Goal: Task Accomplishment & Management: Manage account settings

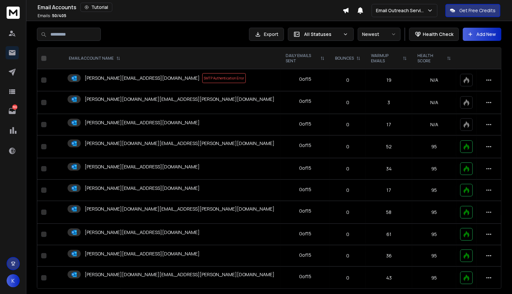
click at [312, 34] on p "All Statuses" at bounding box center [322, 34] width 36 height 7
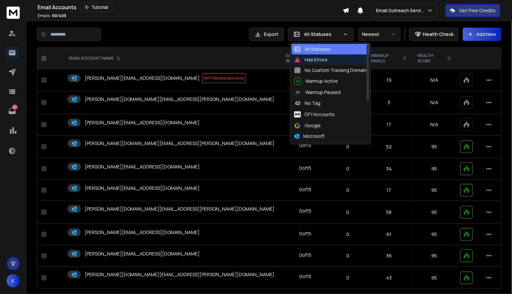
click at [309, 59] on div "Has Errors" at bounding box center [310, 59] width 33 height 7
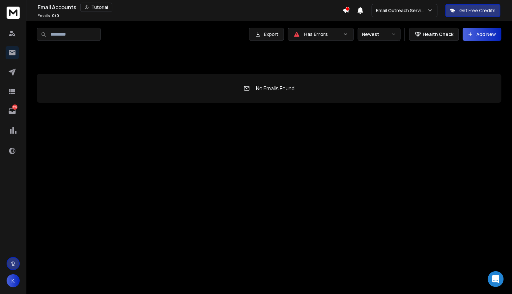
click at [318, 37] on p "Has Errors" at bounding box center [322, 34] width 36 height 7
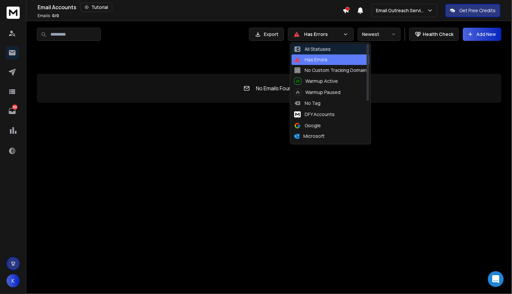
click at [324, 48] on div "All Statuses" at bounding box center [312, 49] width 37 height 7
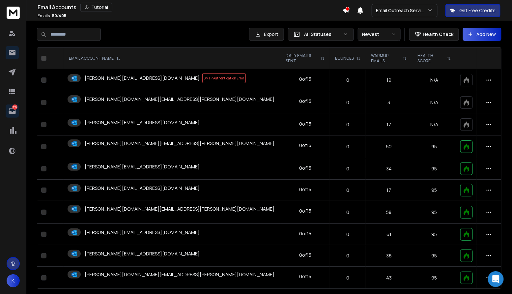
click at [8, 112] on icon at bounding box center [12, 111] width 8 height 8
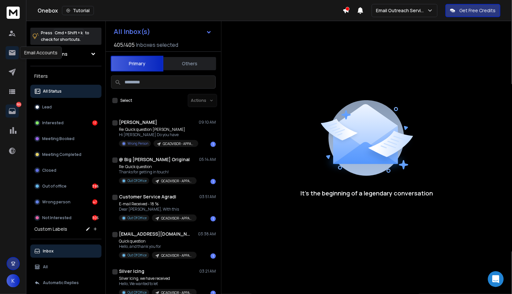
click at [12, 52] on icon at bounding box center [12, 52] width 7 height 5
